Goal: Task Accomplishment & Management: Use online tool/utility

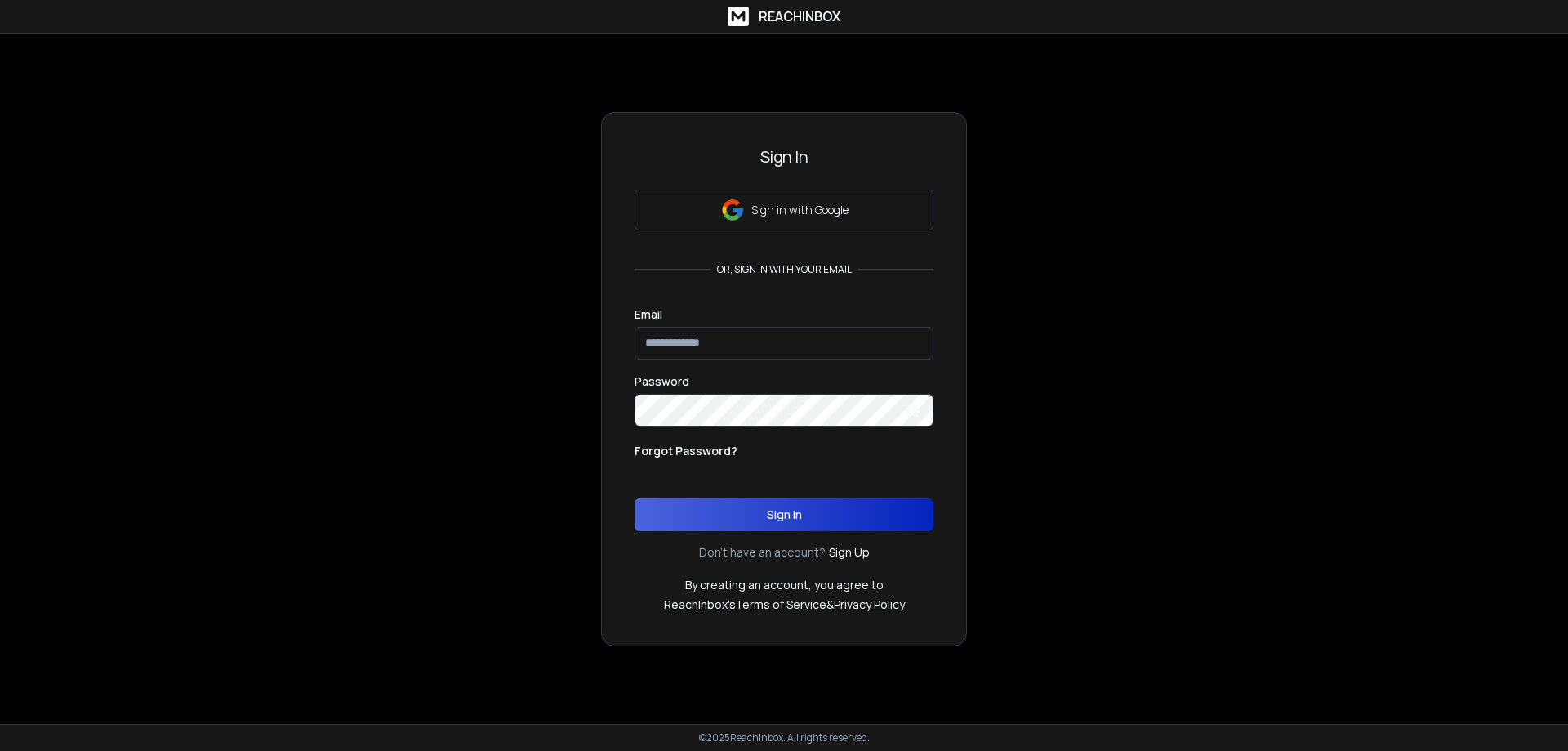
click at [823, 204] on p "Sign in with Google" at bounding box center [800, 210] width 98 height 16
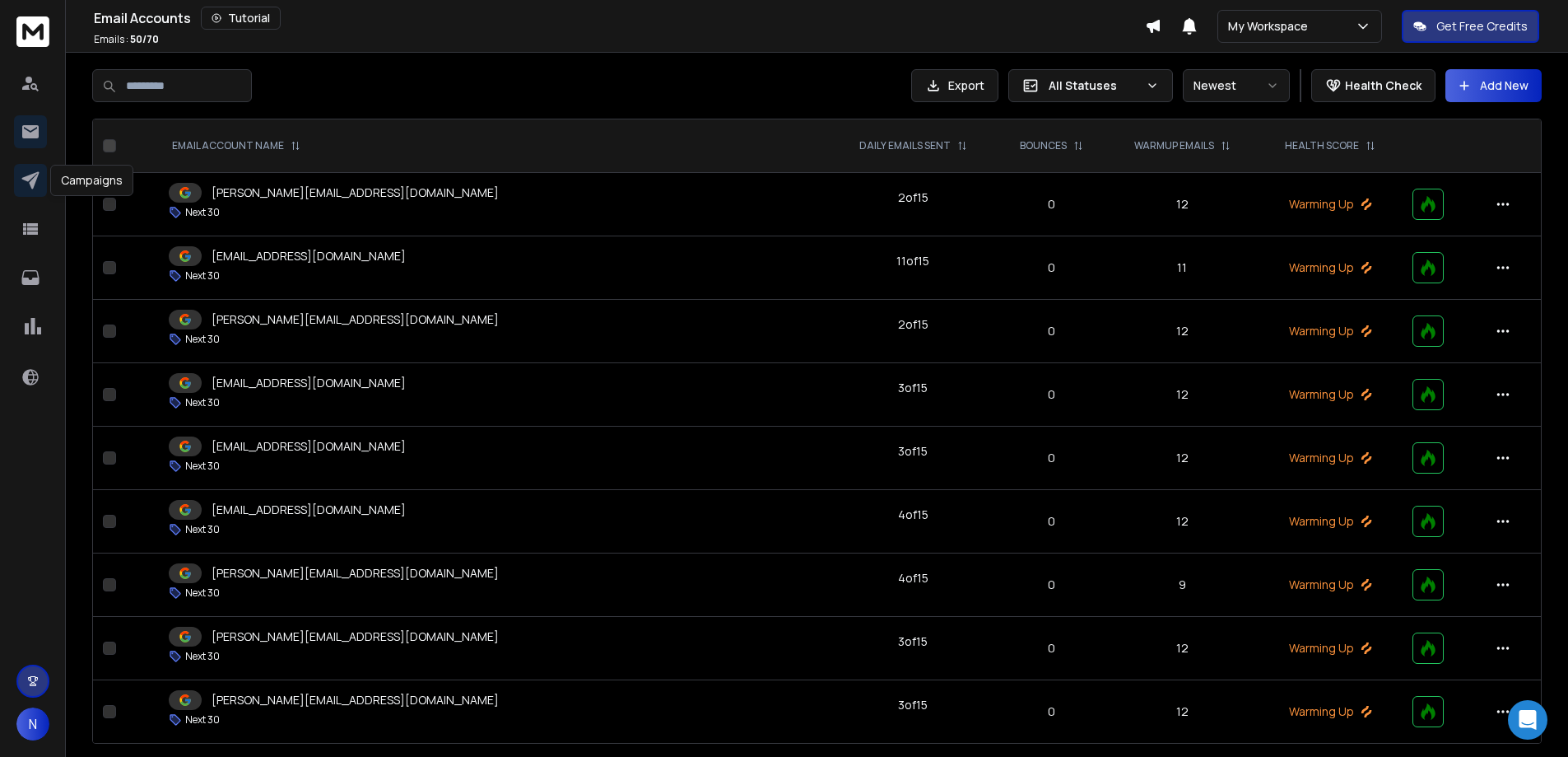
click at [33, 181] on icon at bounding box center [30, 181] width 17 height 17
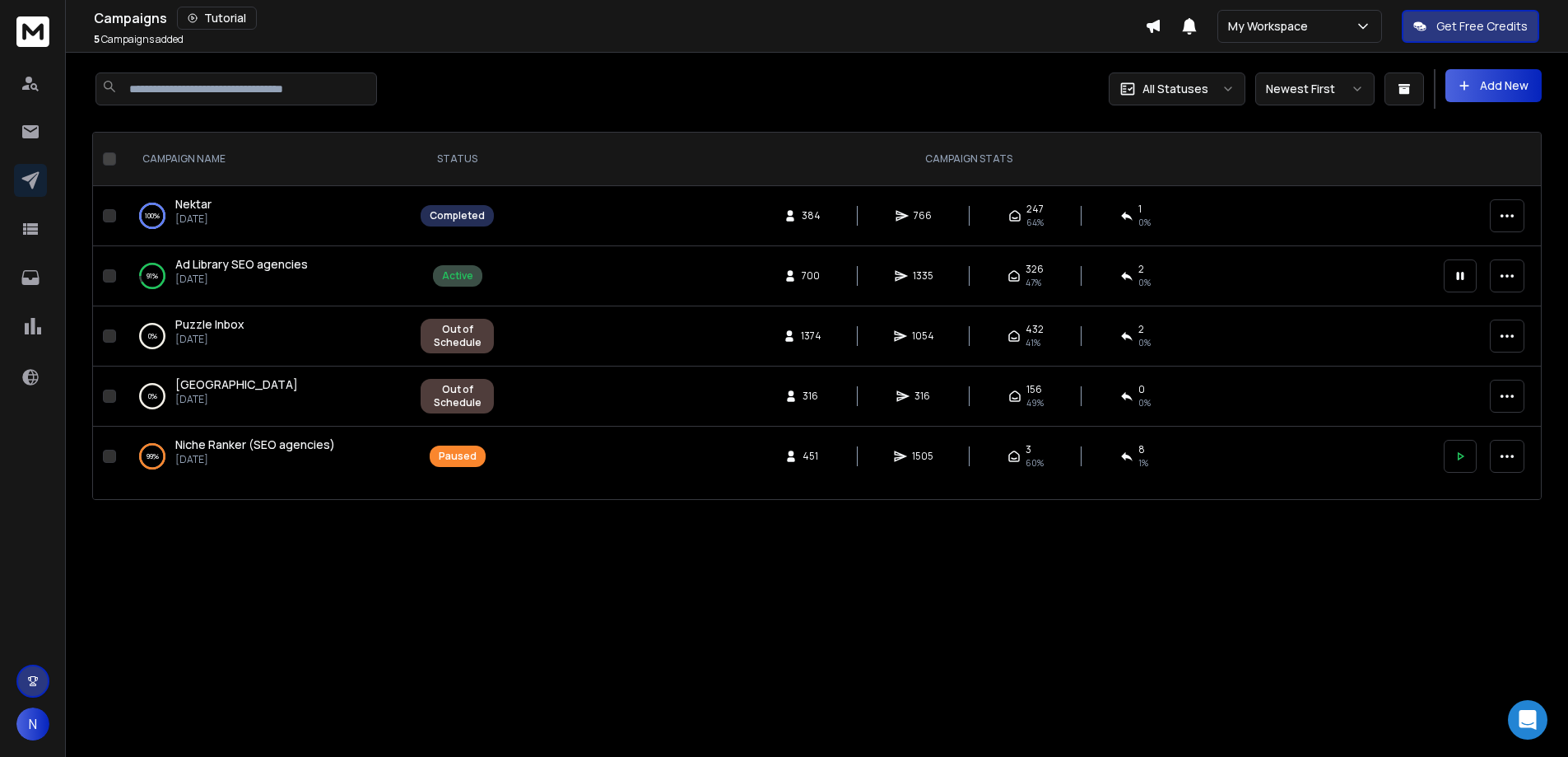
click at [470, 108] on div at bounding box center [455, 89] width 725 height 39
